Goal: Task Accomplishment & Management: Manage account settings

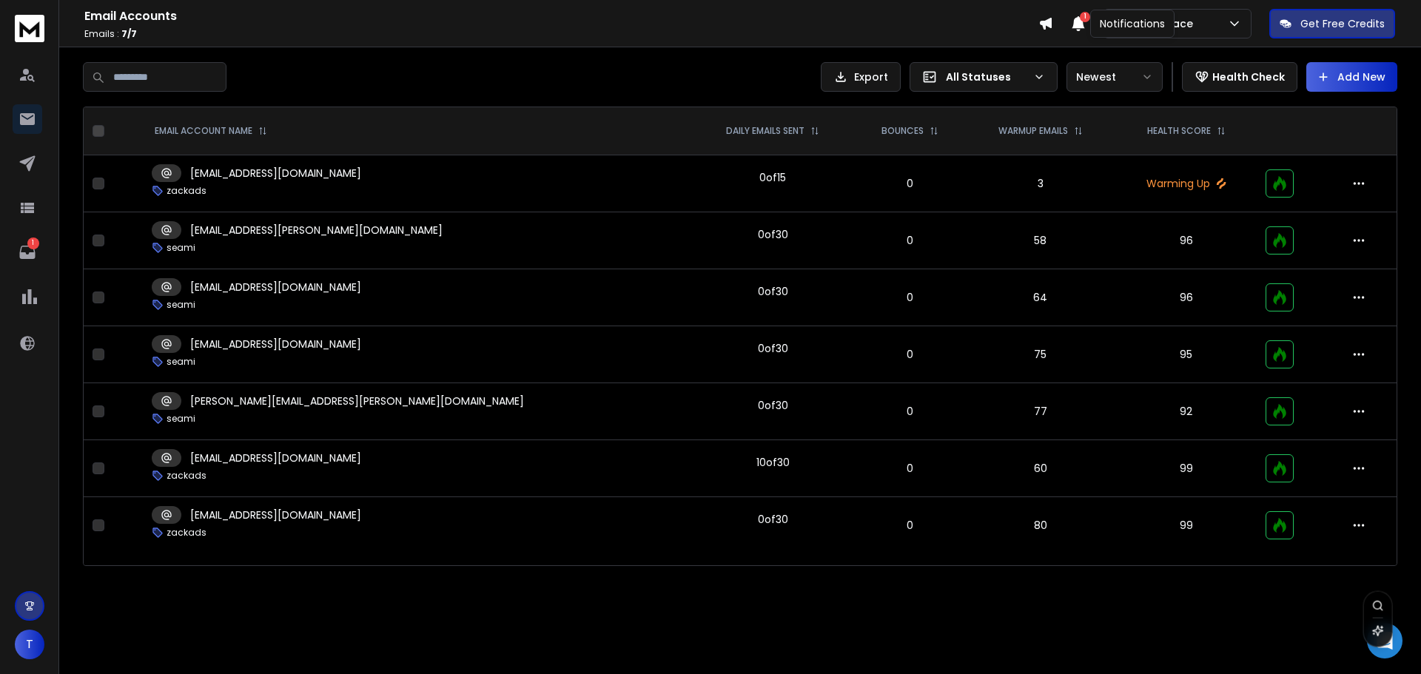
click at [1086, 22] on icon at bounding box center [1078, 23] width 15 height 15
click at [34, 161] on icon at bounding box center [28, 164] width 18 height 18
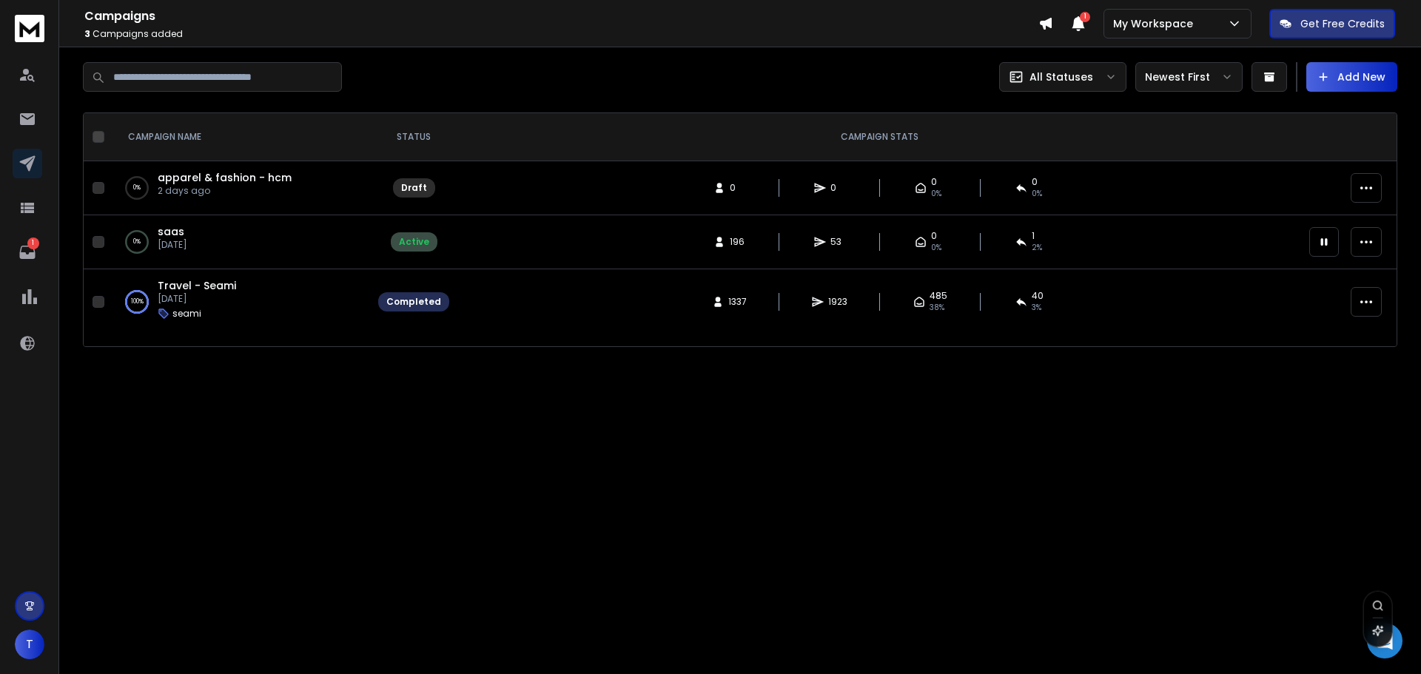
click at [183, 231] on h1 "saas" at bounding box center [173, 231] width 30 height 15
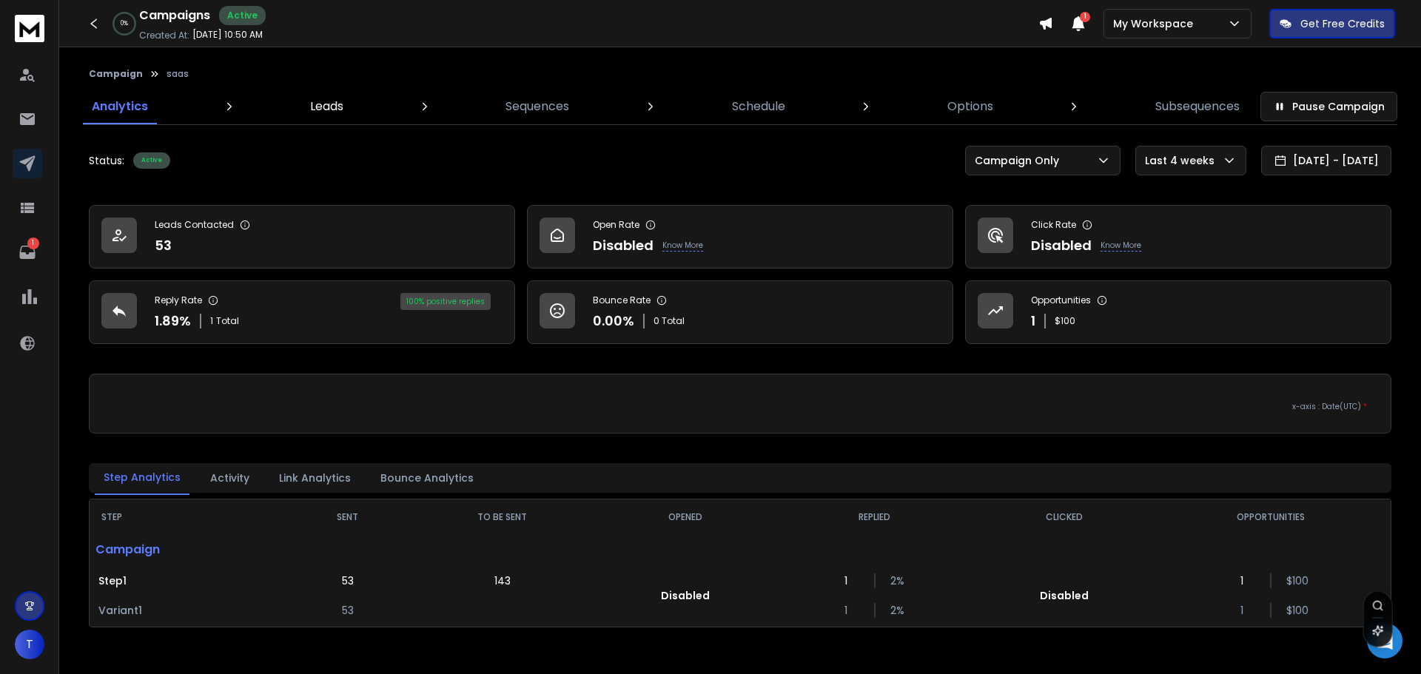
click at [340, 104] on p "Leads" at bounding box center [326, 107] width 33 height 18
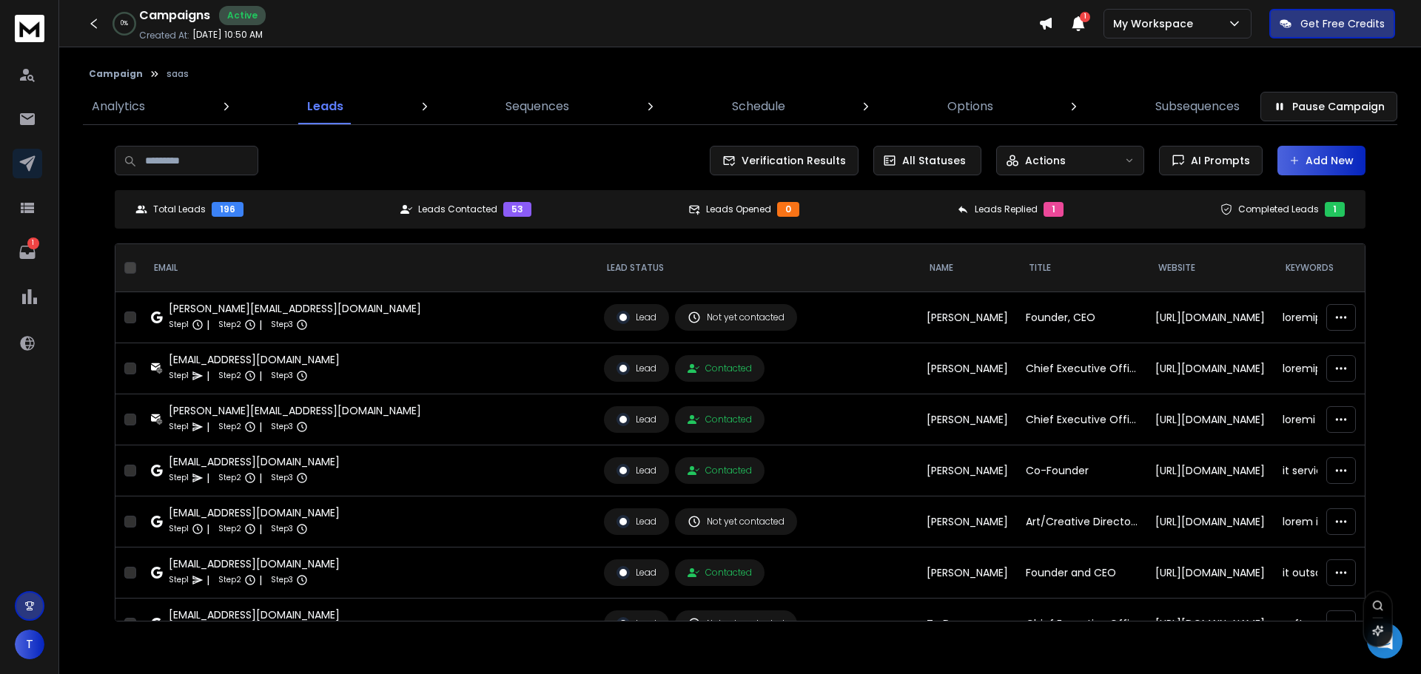
click at [1024, 212] on p "Leads Replied" at bounding box center [1006, 210] width 63 height 12
drag, startPoint x: 1043, startPoint y: 210, endPoint x: 1052, endPoint y: 210, distance: 8.9
click at [1045, 210] on div "1" at bounding box center [1053, 209] width 20 height 15
click at [1052, 210] on div "1" at bounding box center [1053, 209] width 20 height 15
click at [935, 167] on p "All Statuses" at bounding box center [934, 160] width 64 height 15
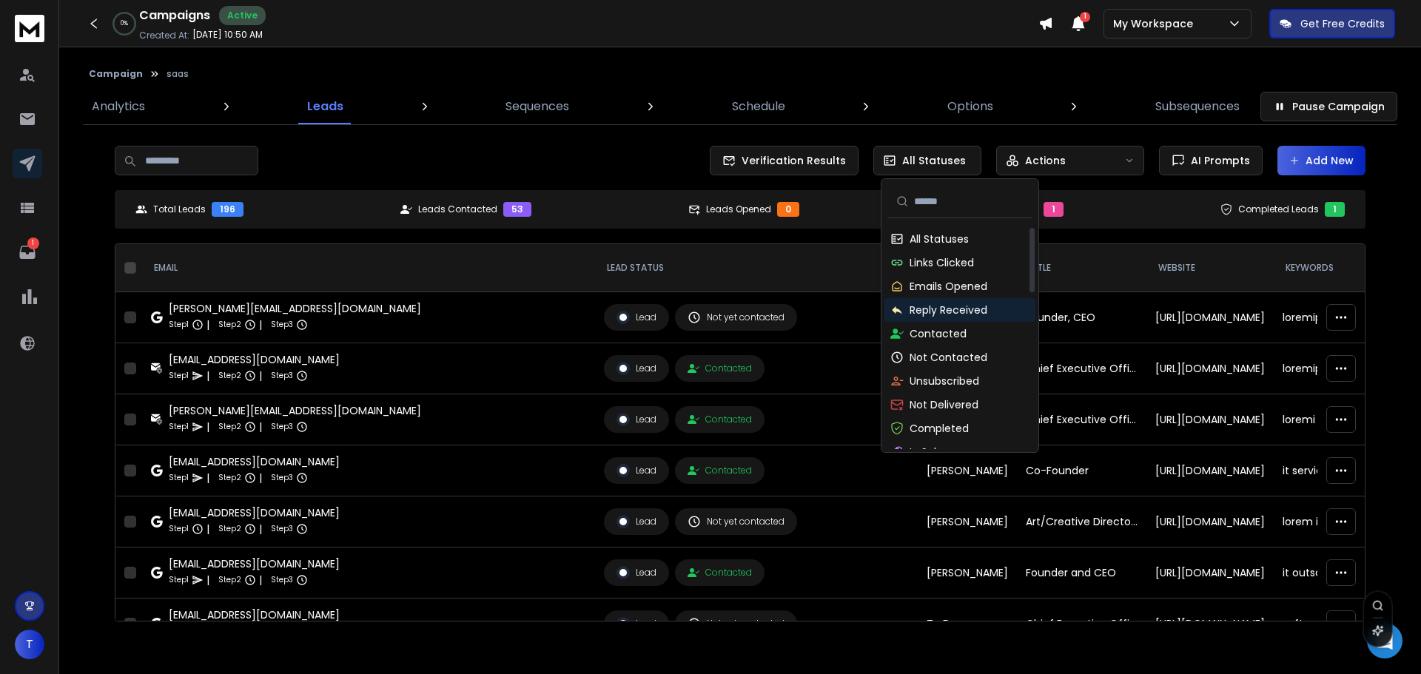
click at [961, 310] on p "Reply Received" at bounding box center [949, 310] width 78 height 15
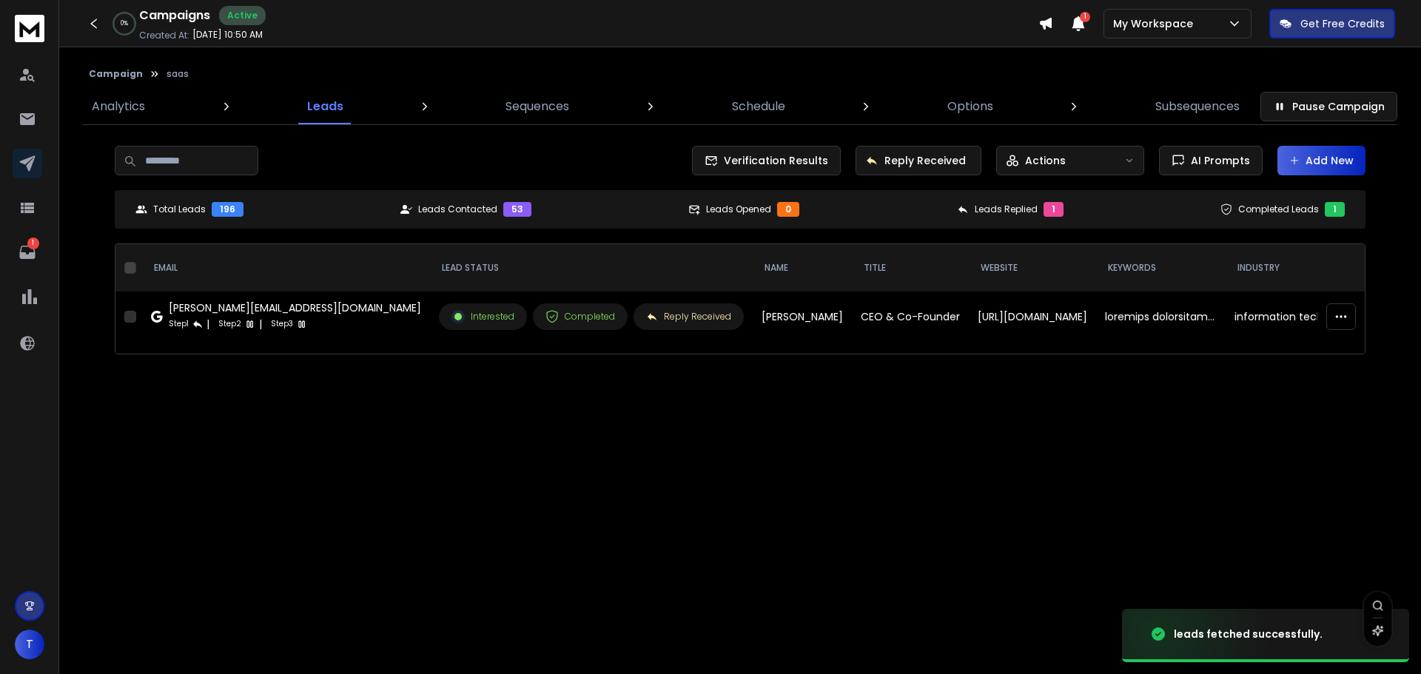
click at [226, 309] on div "[PERSON_NAME][EMAIL_ADDRESS][DOMAIN_NAME]" at bounding box center [295, 307] width 252 height 15
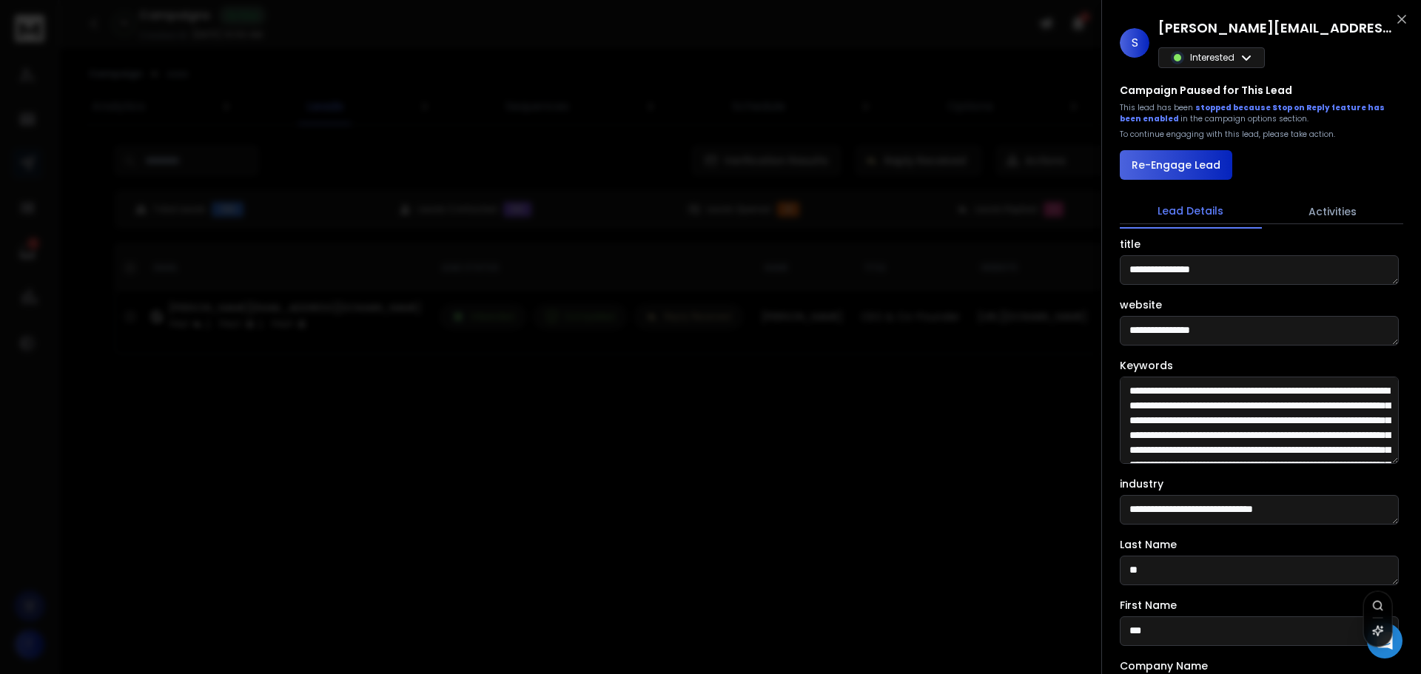
click at [1356, 221] on button "Activities" at bounding box center [1333, 211] width 142 height 33
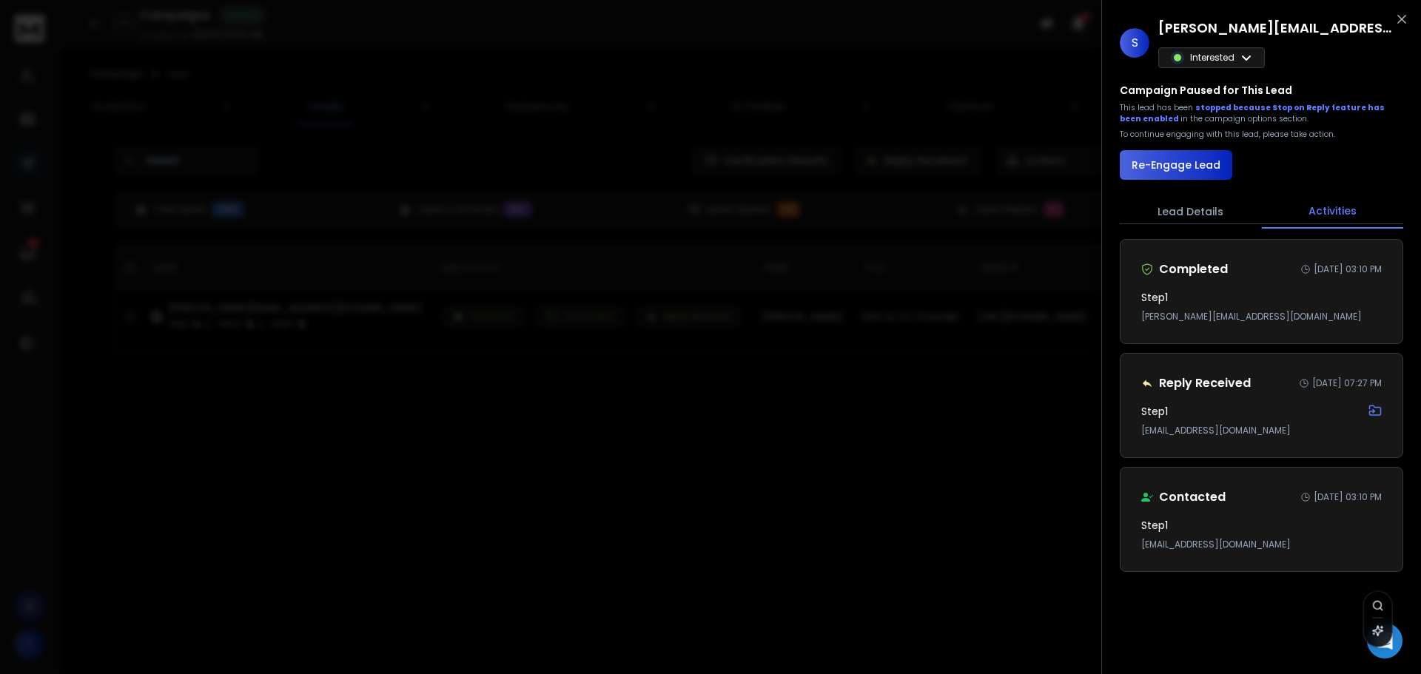
drag, startPoint x: 1219, startPoint y: 211, endPoint x: 1218, endPoint y: 219, distance: 8.2
click at [1219, 210] on button "Lead Details" at bounding box center [1191, 211] width 142 height 33
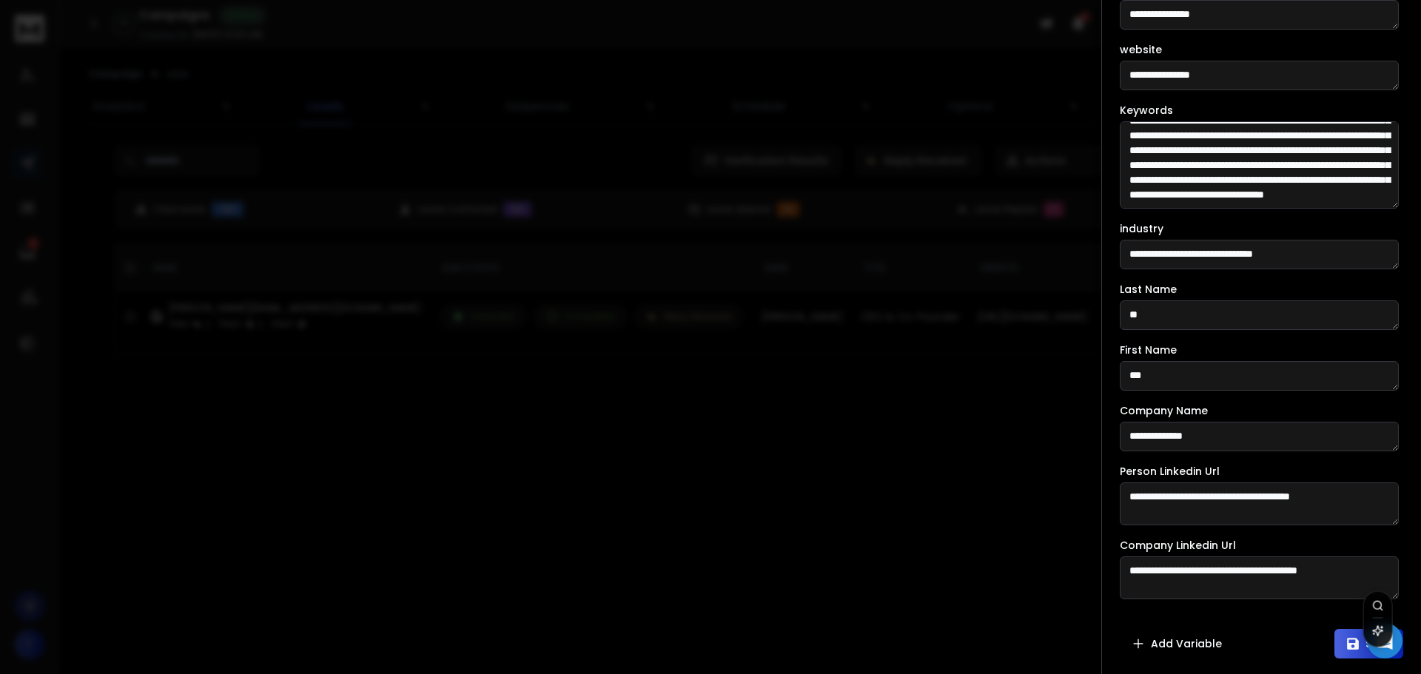
scroll to position [258, 0]
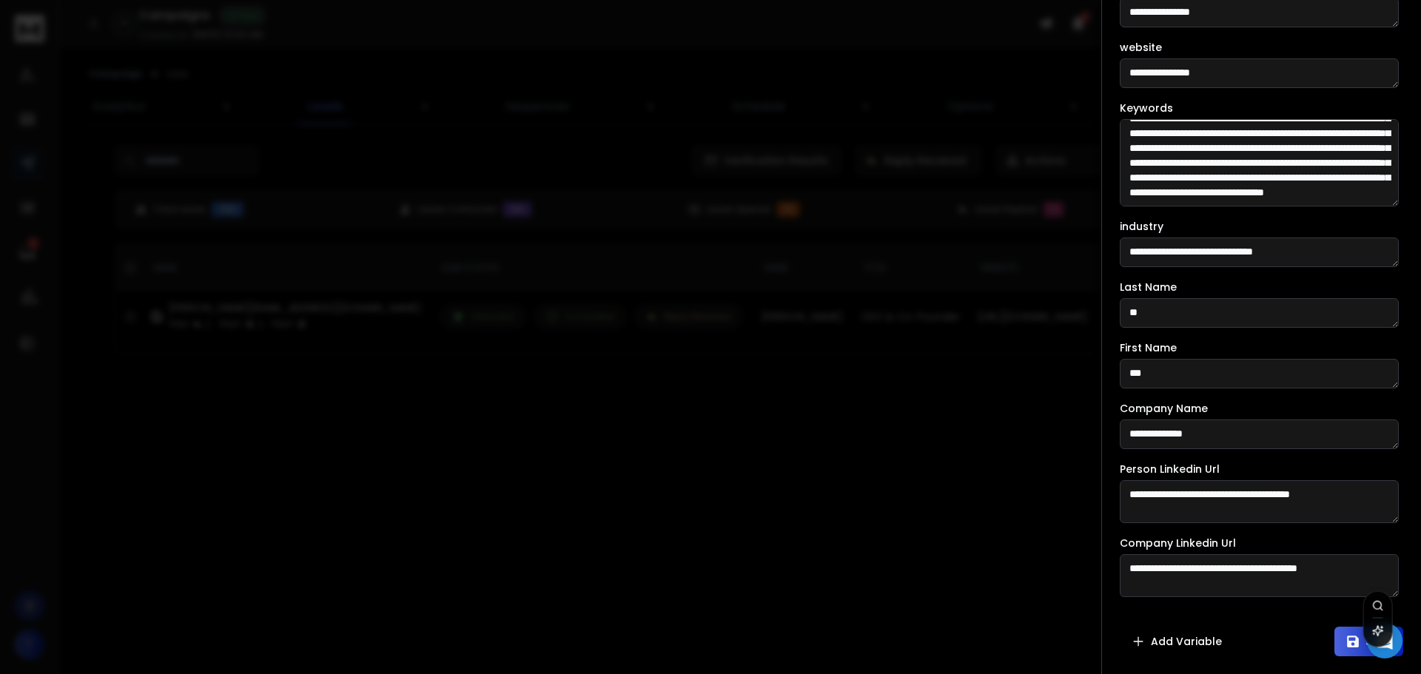
click at [1235, 495] on textarea "**********" at bounding box center [1259, 501] width 279 height 43
drag, startPoint x: 1375, startPoint y: 496, endPoint x: 1025, endPoint y: 475, distance: 350.7
click at [1025, 475] on body "Get only verified leads with our AI-powered Lead Finder, starting at $22/mo Try…" at bounding box center [710, 337] width 1421 height 674
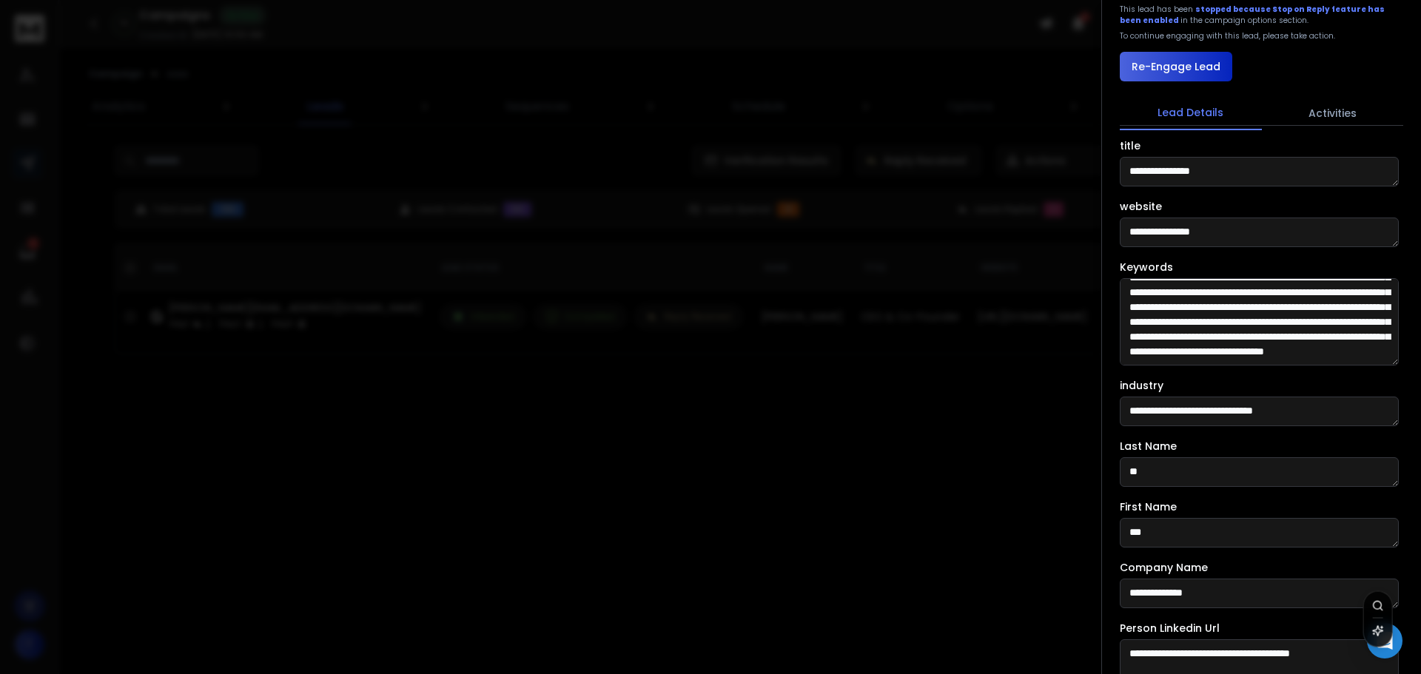
scroll to position [0, 0]
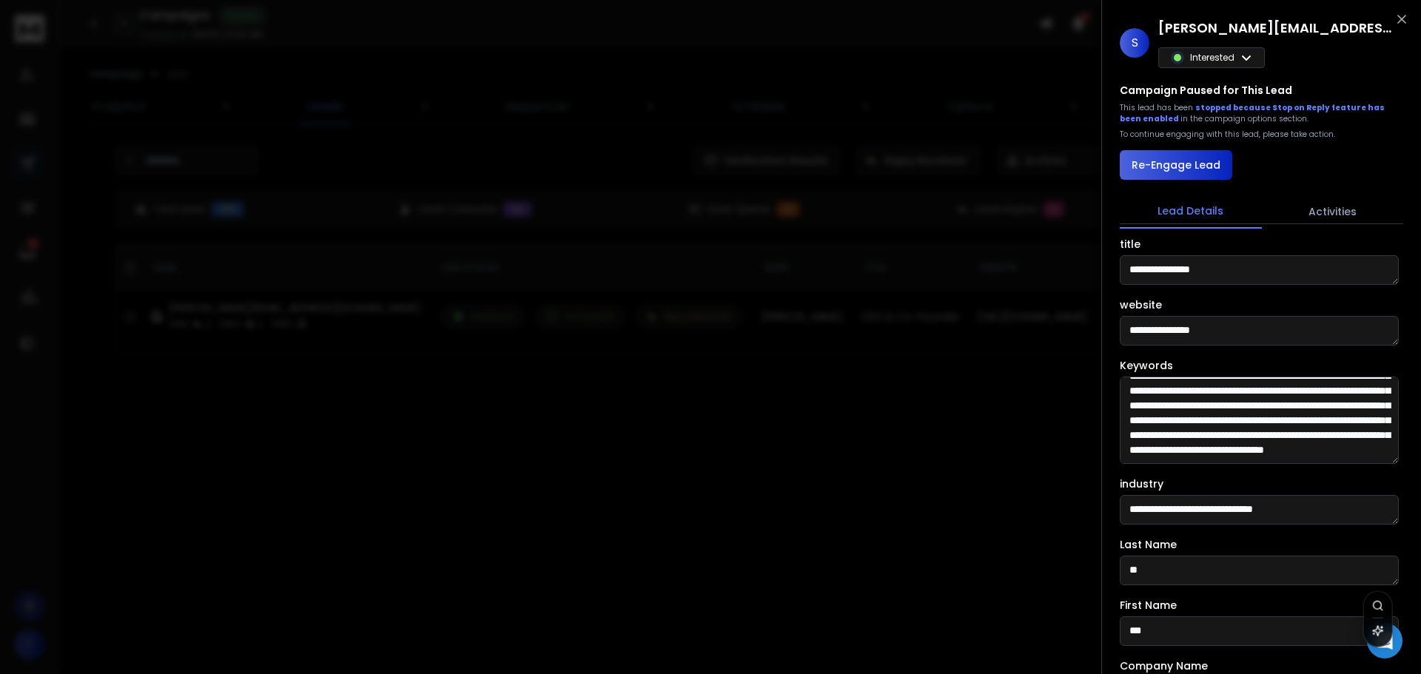
click at [989, 559] on div at bounding box center [710, 337] width 1421 height 674
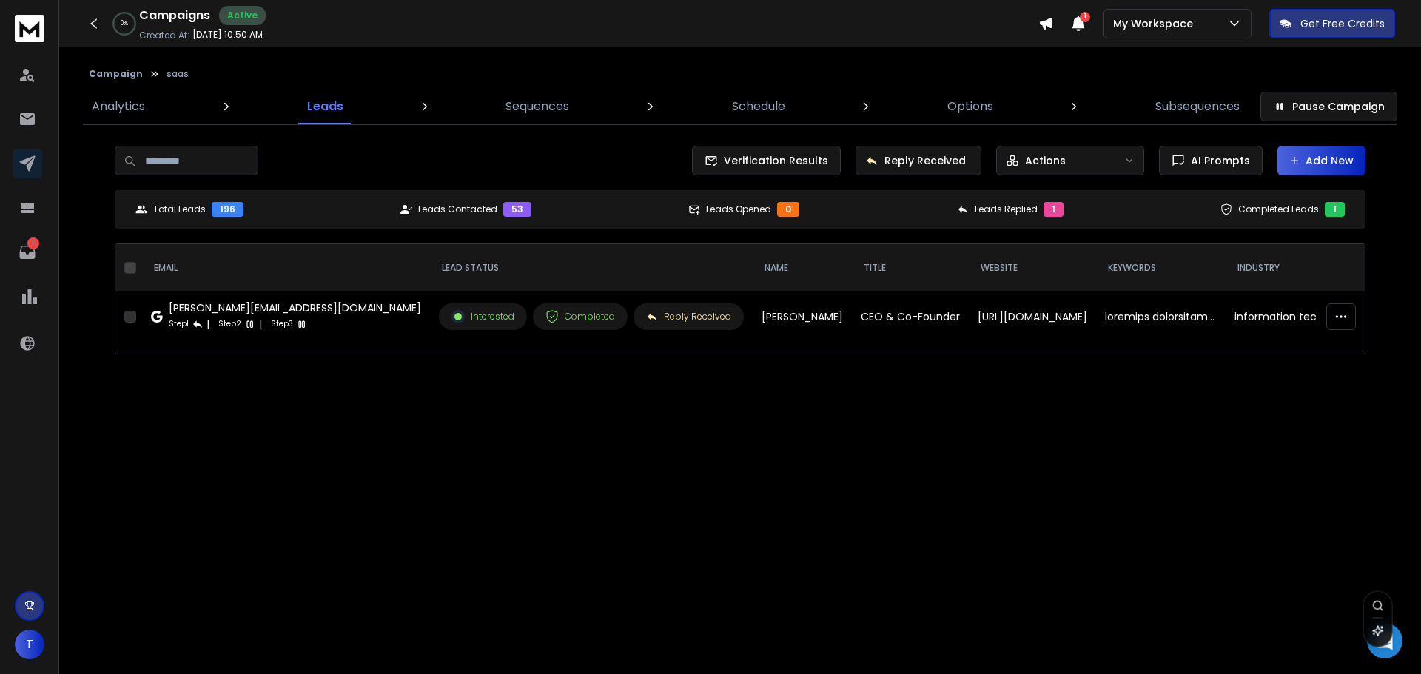
click at [1077, 22] on icon at bounding box center [1078, 23] width 13 height 15
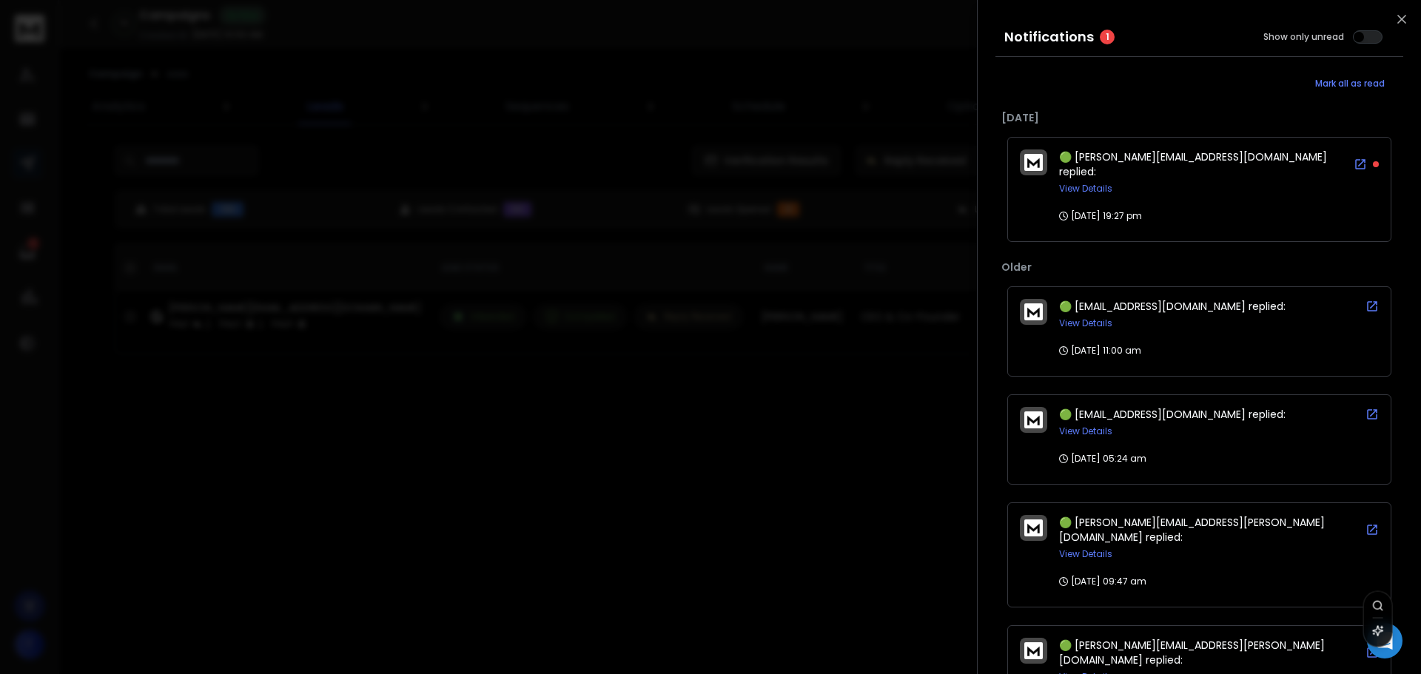
click at [1301, 33] on label "Show only unread" at bounding box center [1303, 37] width 81 height 12
click at [1353, 33] on button "Show only unread" at bounding box center [1368, 36] width 30 height 13
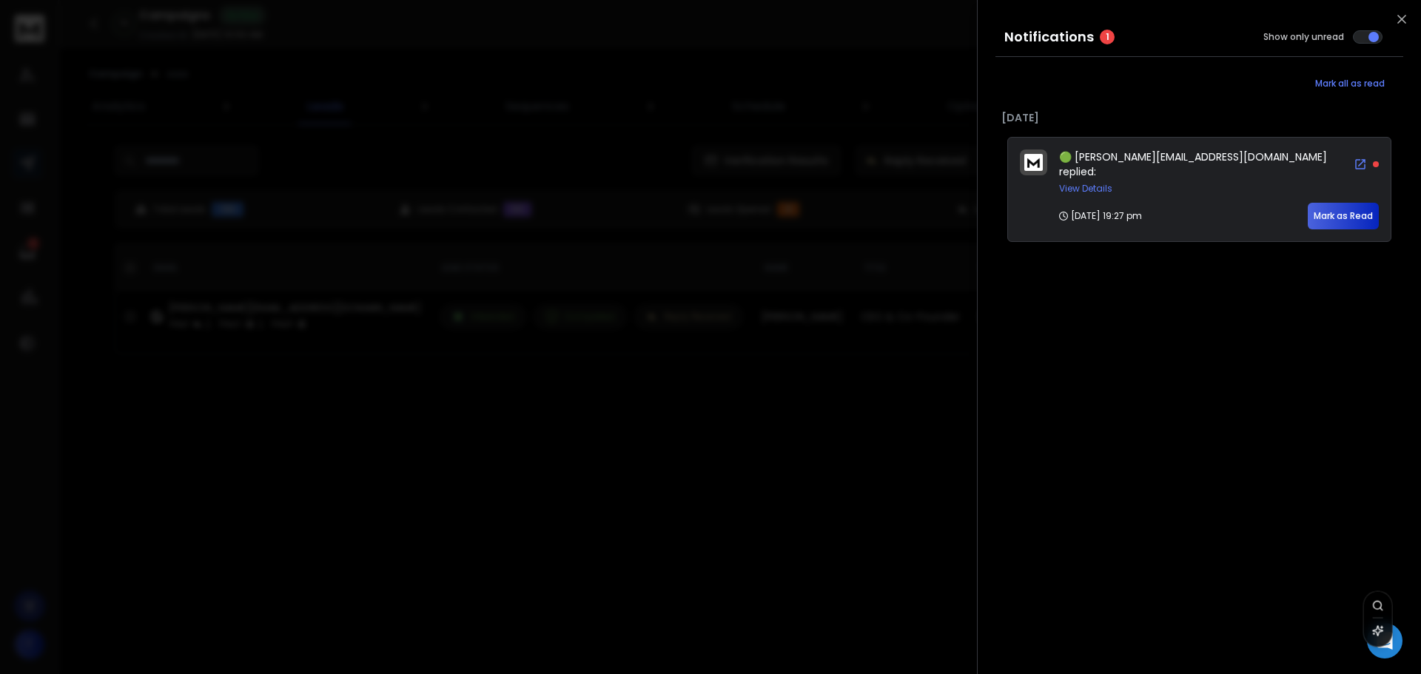
click at [1329, 203] on button "Mark as Read" at bounding box center [1343, 216] width 71 height 27
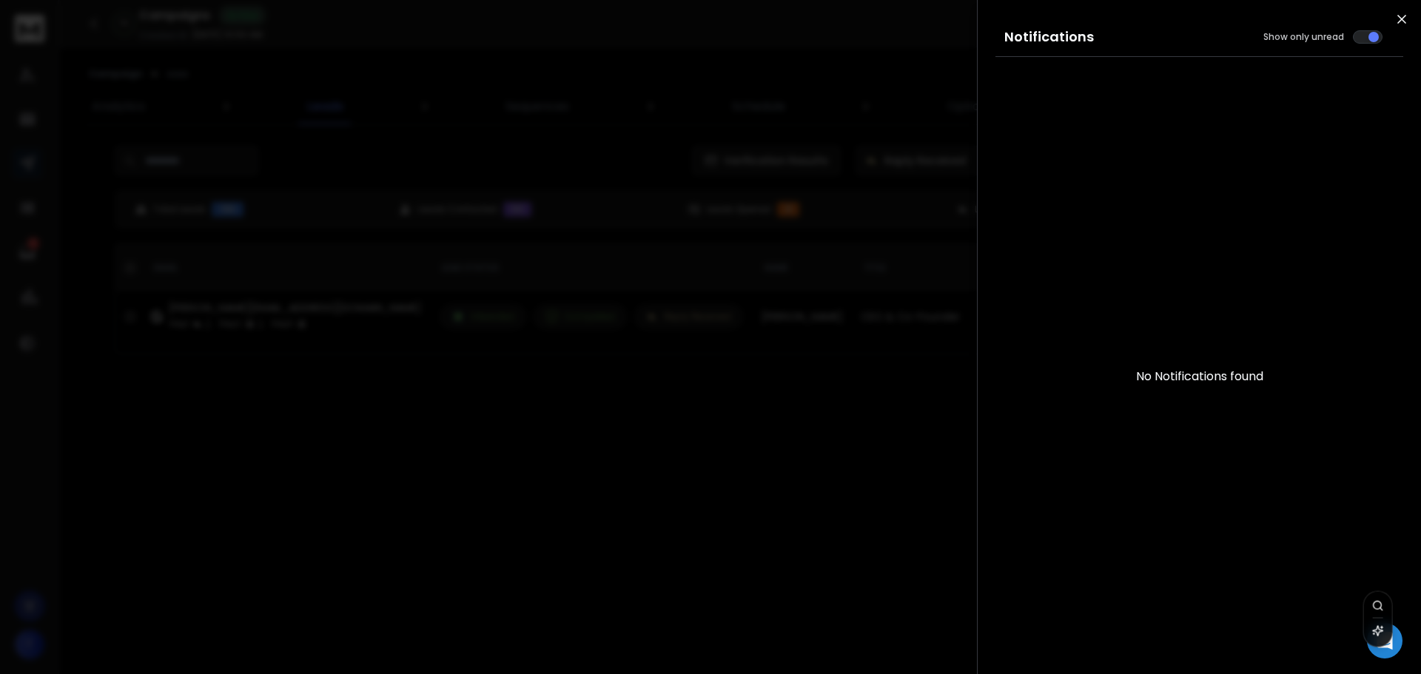
click at [1402, 20] on icon "button" at bounding box center [1401, 19] width 15 height 15
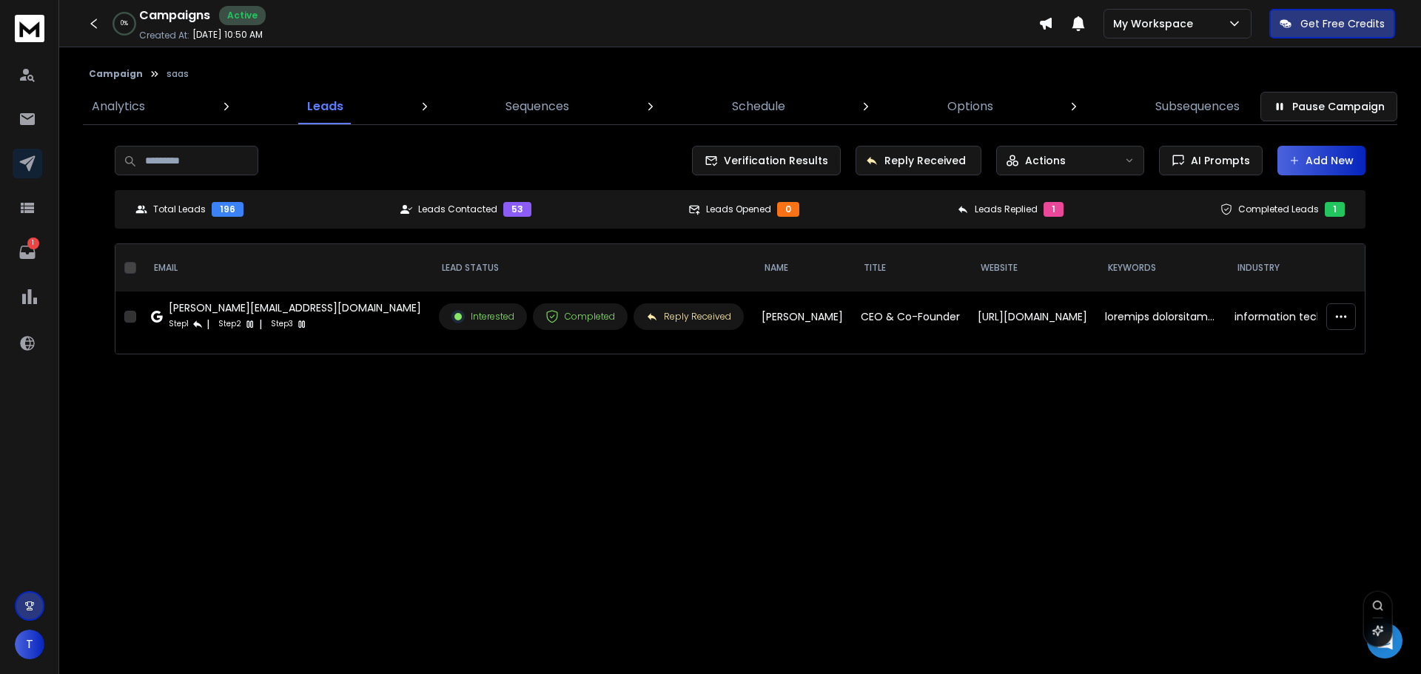
click at [1, 251] on div "1 T" at bounding box center [29, 337] width 59 height 674
click at [27, 250] on icon at bounding box center [28, 252] width 18 height 18
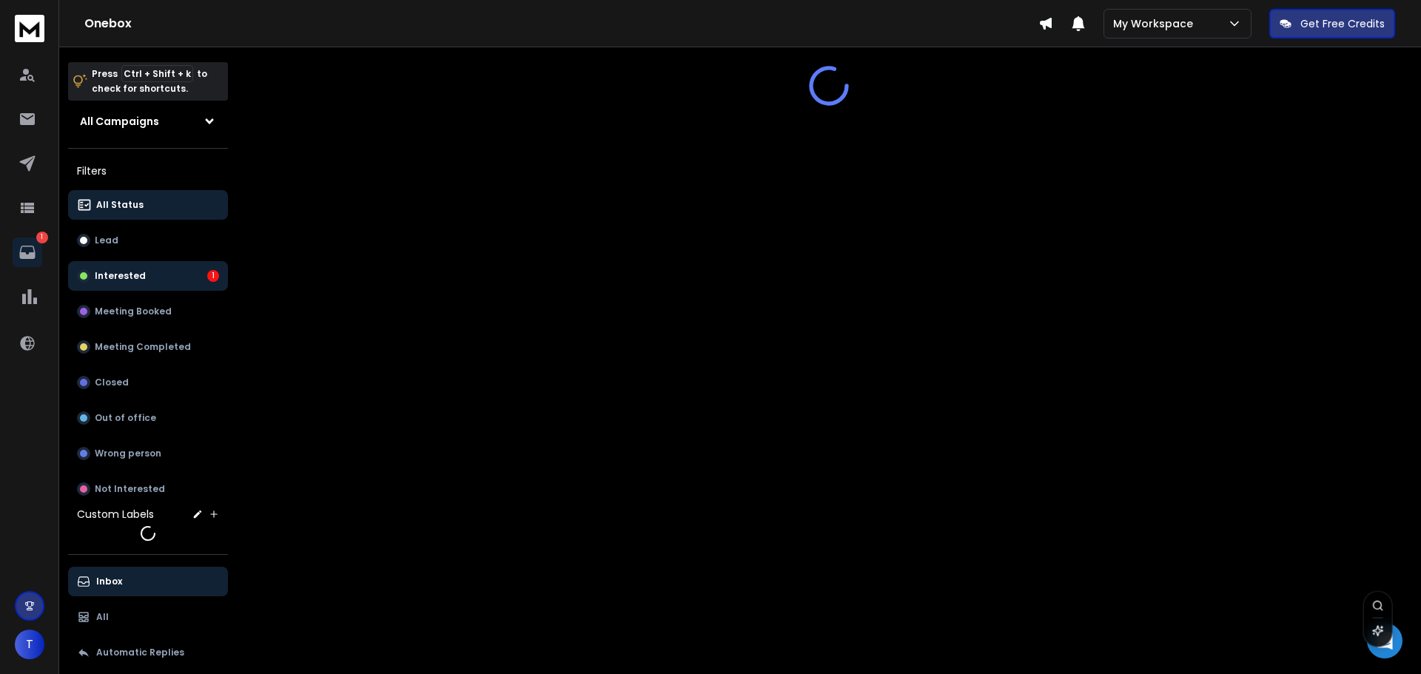
click at [131, 277] on p "Interested" at bounding box center [120, 276] width 51 height 12
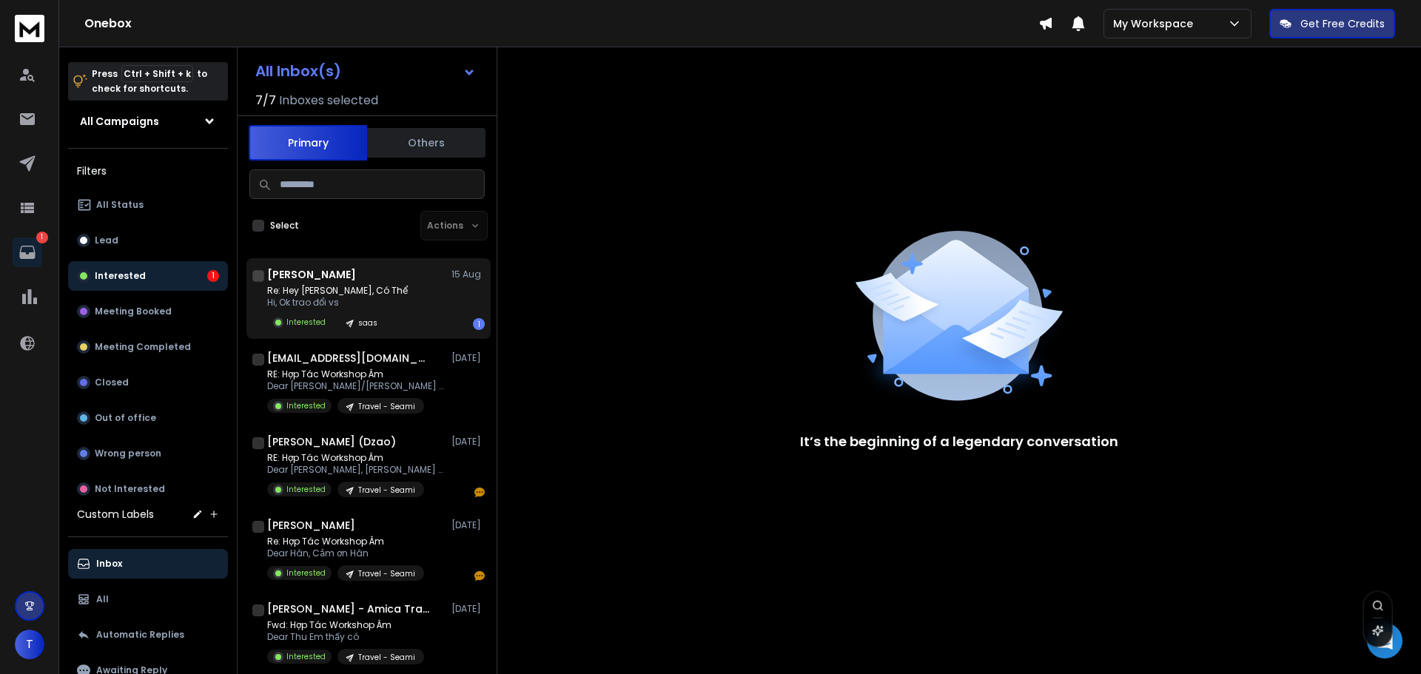
click at [406, 278] on div "[PERSON_NAME] [DATE]" at bounding box center [376, 274] width 218 height 15
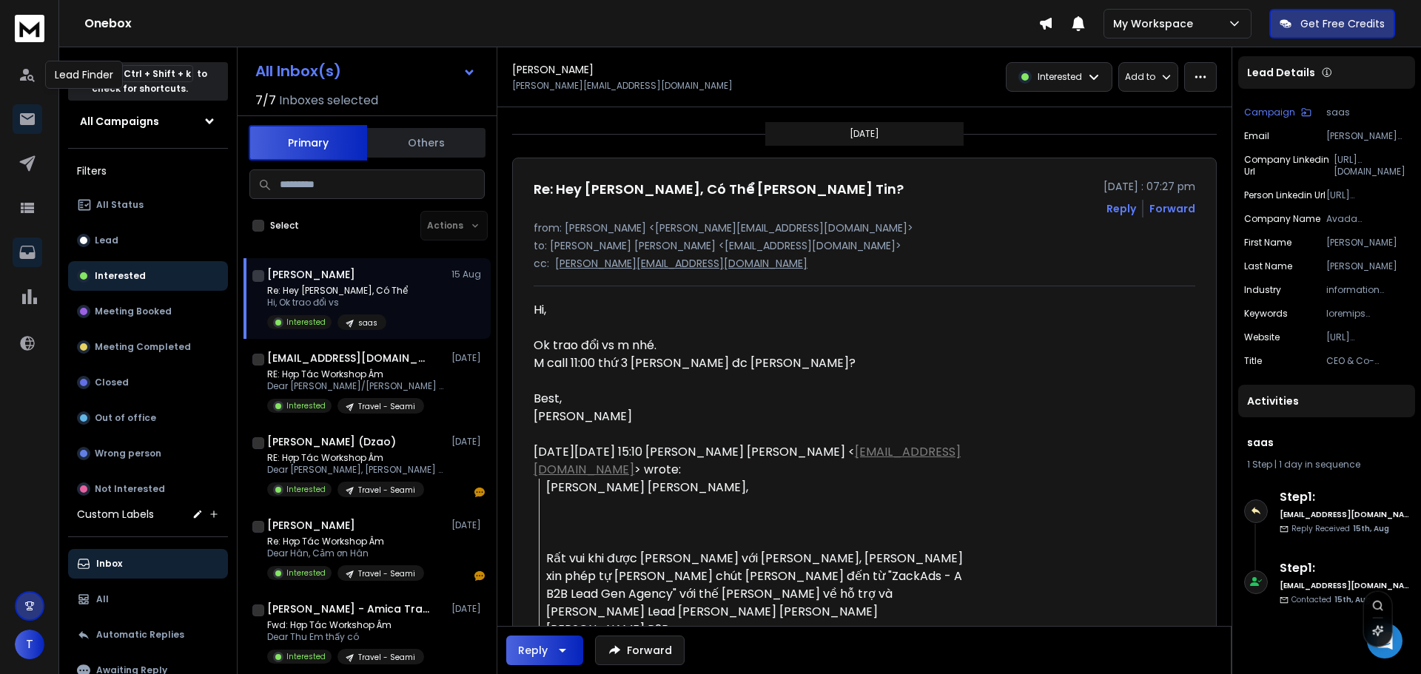
drag, startPoint x: 22, startPoint y: 77, endPoint x: 30, endPoint y: 121, distance: 45.0
click at [22, 77] on icon at bounding box center [27, 78] width 15 height 7
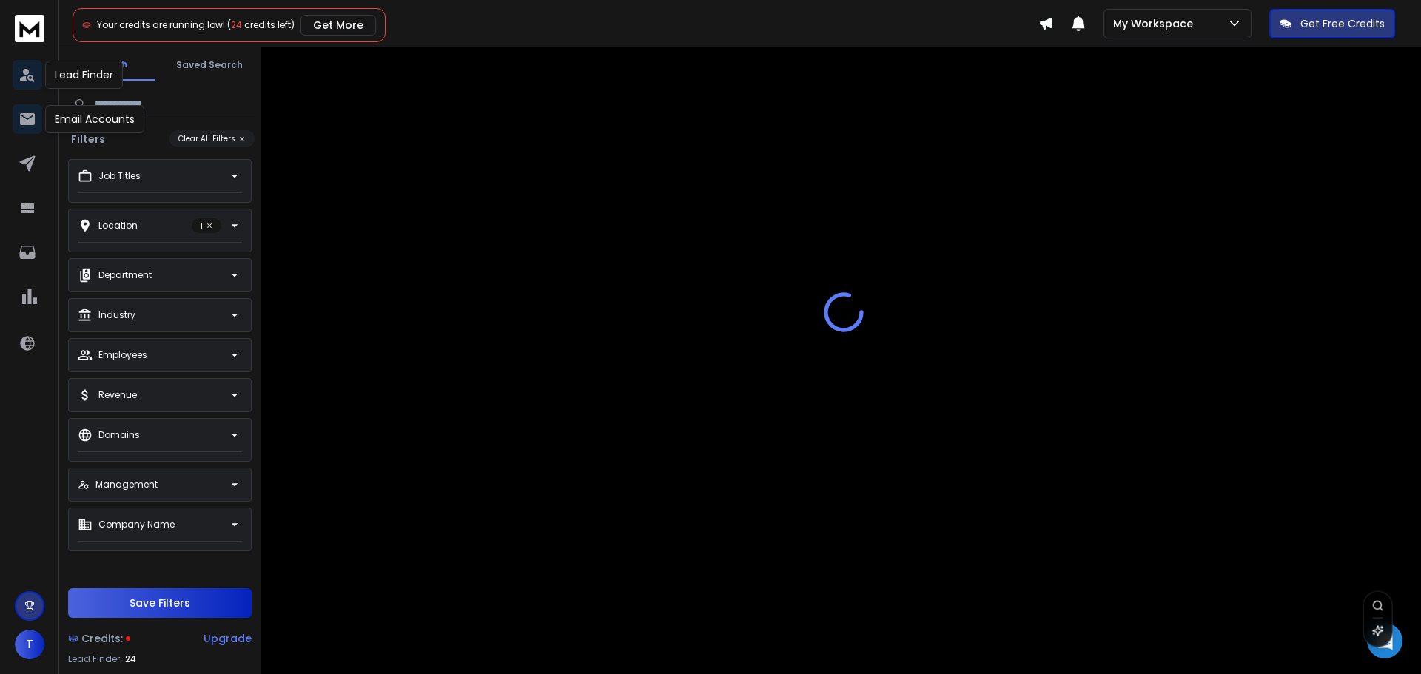
click at [30, 122] on icon at bounding box center [27, 119] width 15 height 12
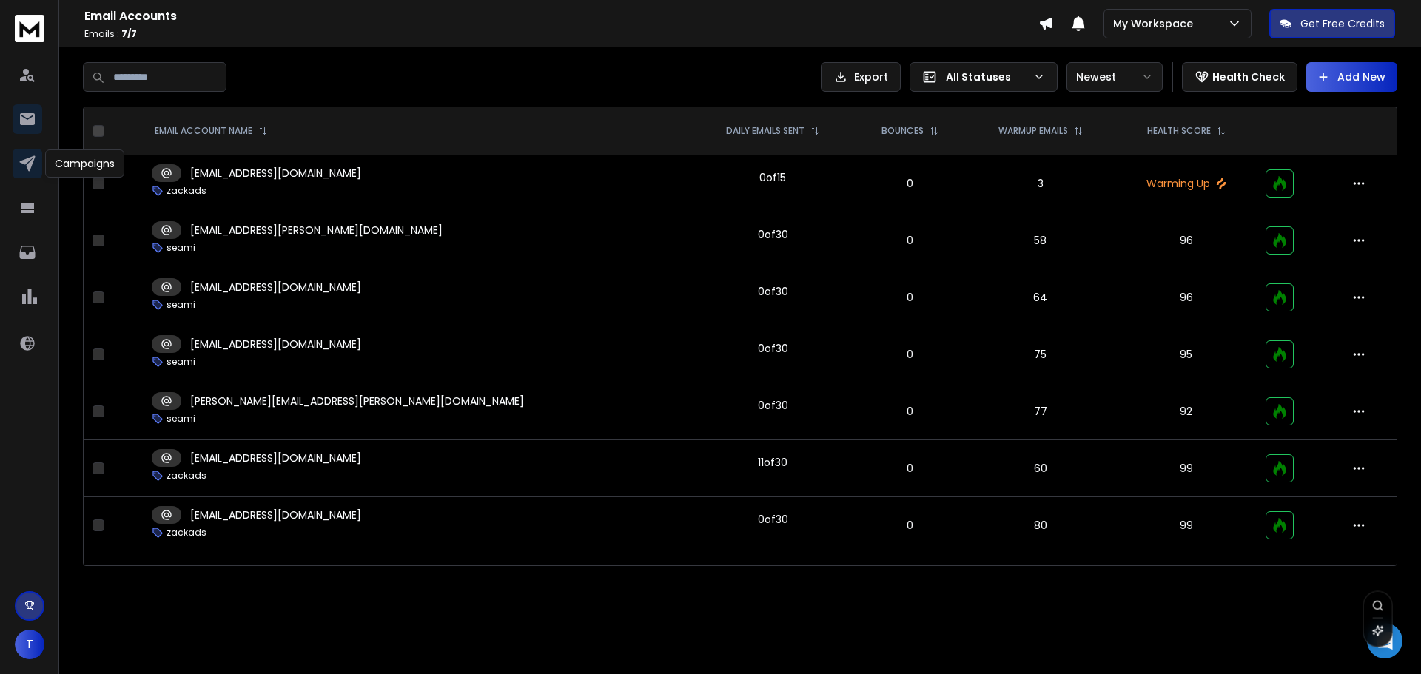
click at [37, 172] on link at bounding box center [28, 164] width 30 height 30
